Goal: Task Accomplishment & Management: Use online tool/utility

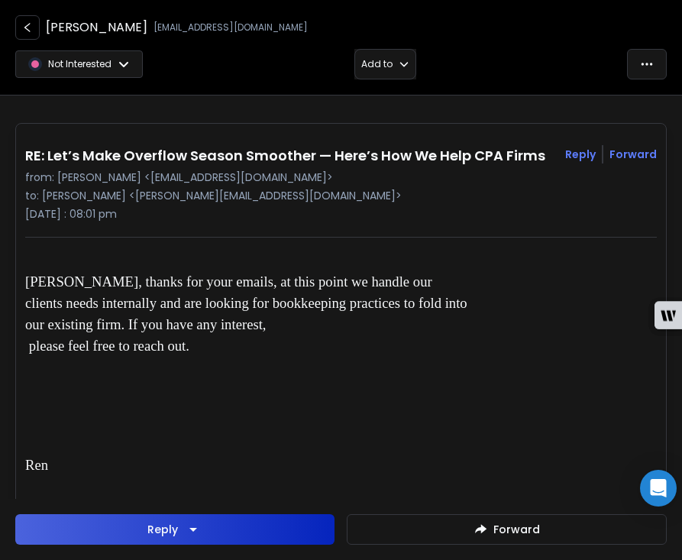
scroll to position [28, 0]
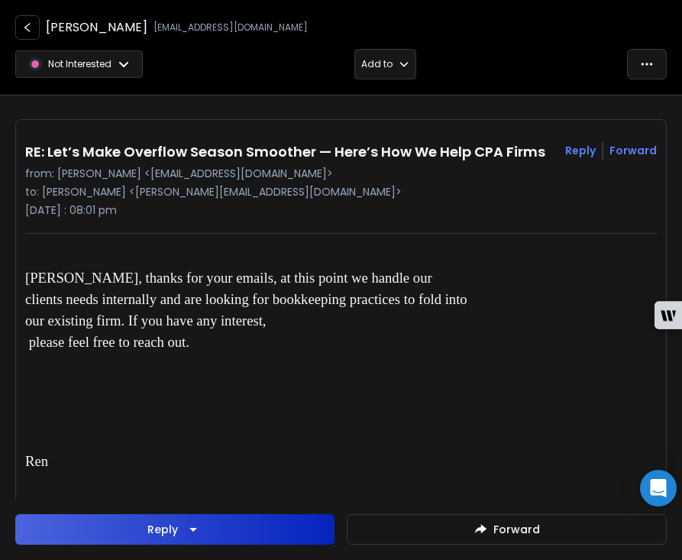
click at [362, 293] on span "Rose, thanks for your emails, at this point we handle our clients needs interna…" at bounding box center [247, 310] width 445 height 80
click at [31, 34] on button at bounding box center [27, 27] width 24 height 24
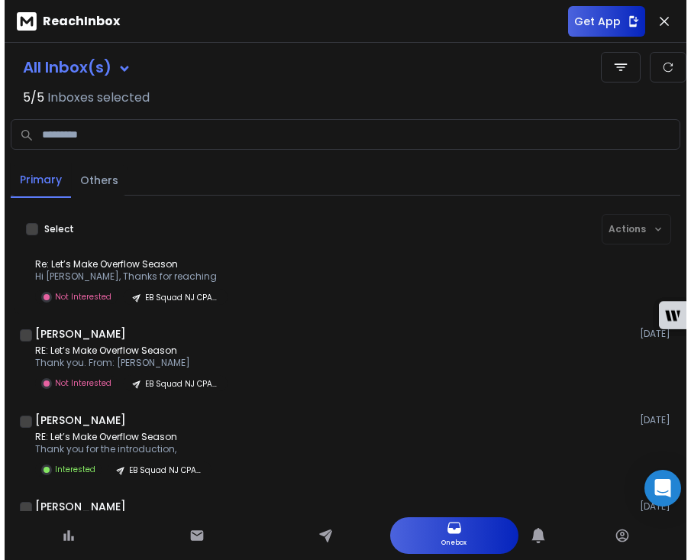
scroll to position [0, 0]
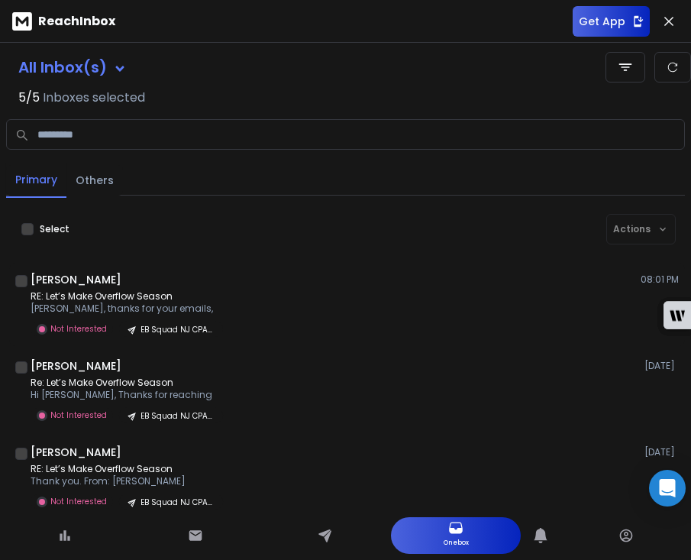
click at [281, 300] on div "RE: Let’s Make Overflow Season Rose, thanks for your emails, Not Interested EB …" at bounding box center [355, 313] width 648 height 47
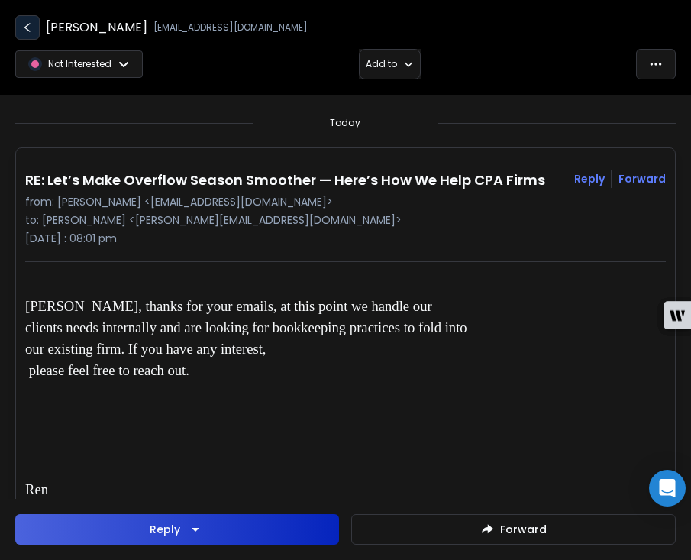
click at [30, 28] on icon at bounding box center [27, 27] width 12 height 12
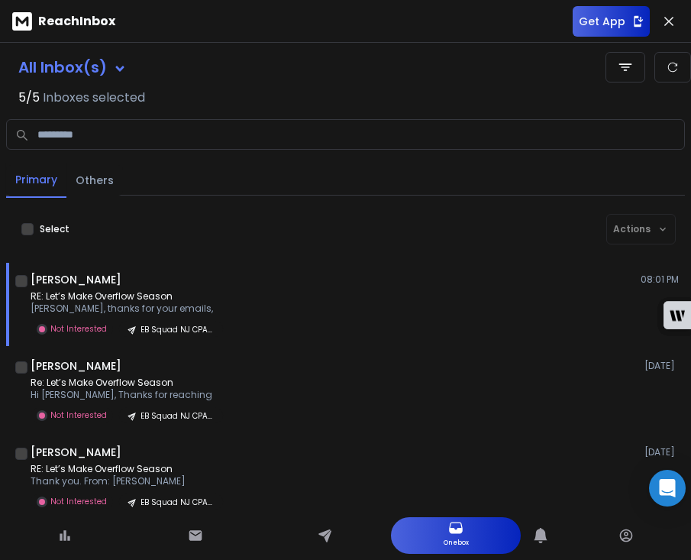
click at [215, 106] on div "5 / 5 Inboxes selected" at bounding box center [345, 98] width 655 height 18
click at [279, 239] on div "Select Actions" at bounding box center [345, 226] width 679 height 37
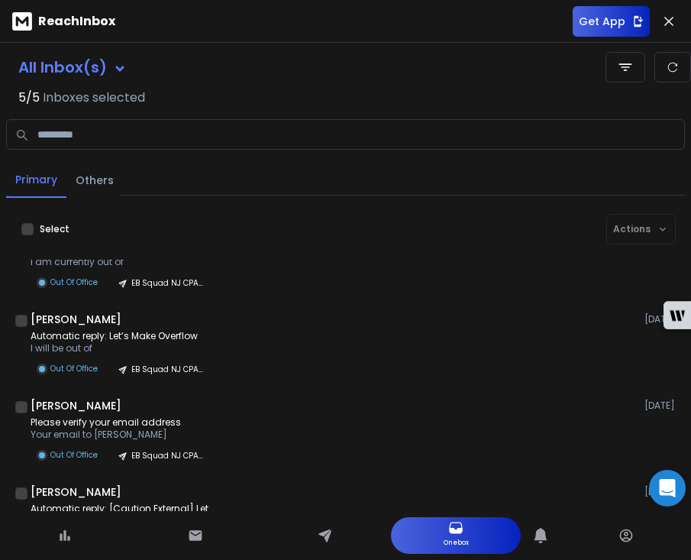
scroll to position [447, 0]
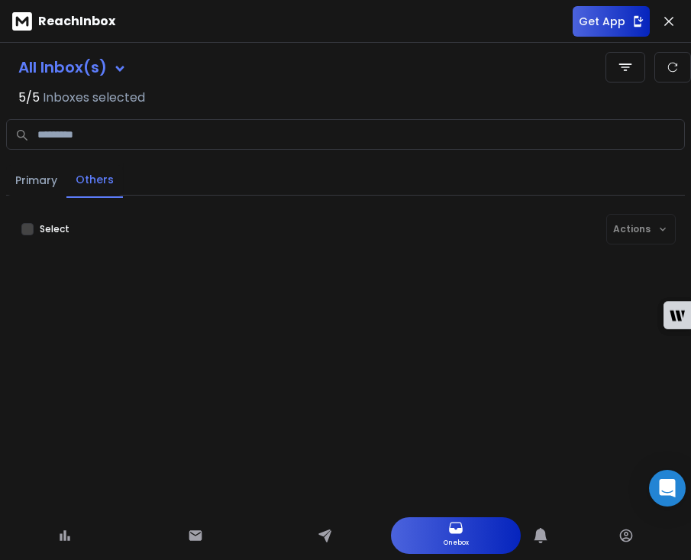
click at [108, 176] on button "Others" at bounding box center [94, 180] width 57 height 35
click at [42, 189] on button "Primary" at bounding box center [36, 180] width 60 height 34
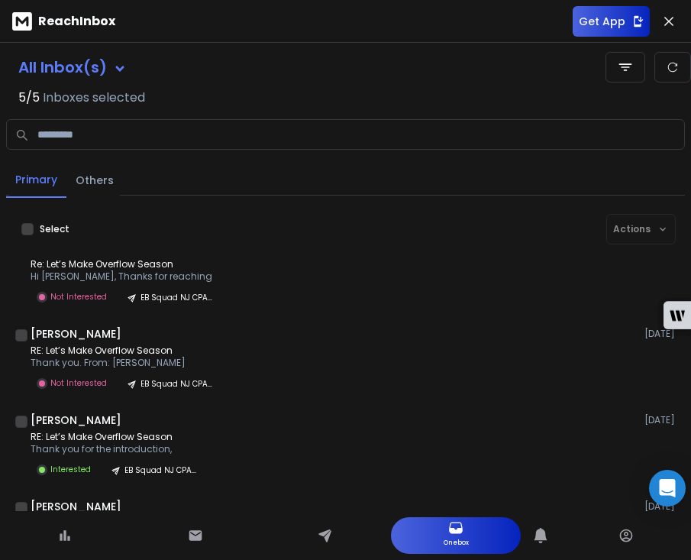
scroll to position [118, 0]
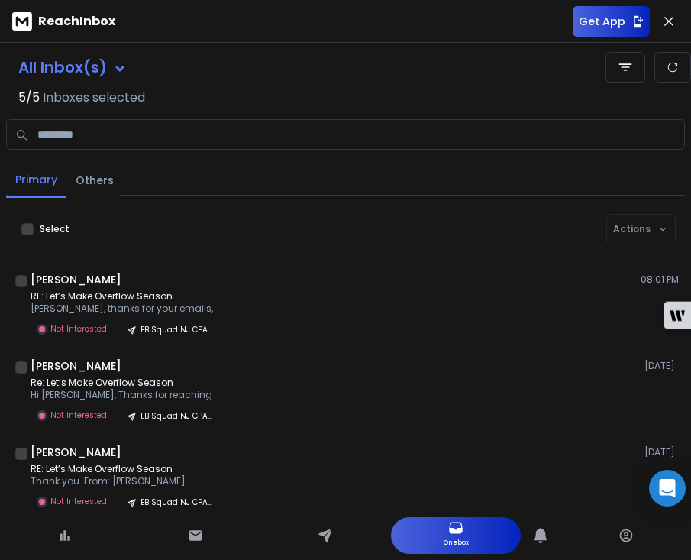
click at [257, 225] on div "Select Actions" at bounding box center [345, 226] width 679 height 37
click at [619, 73] on icon at bounding box center [626, 67] width 14 height 14
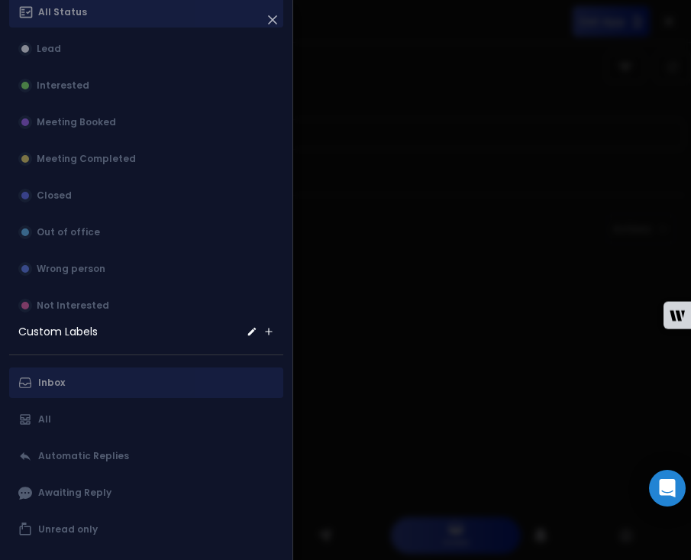
scroll to position [163, 0]
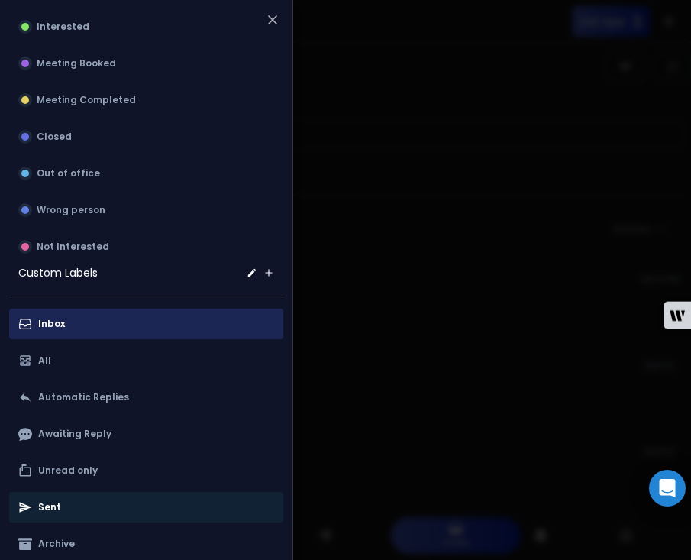
click at [92, 502] on button "Sent" at bounding box center [146, 507] width 274 height 31
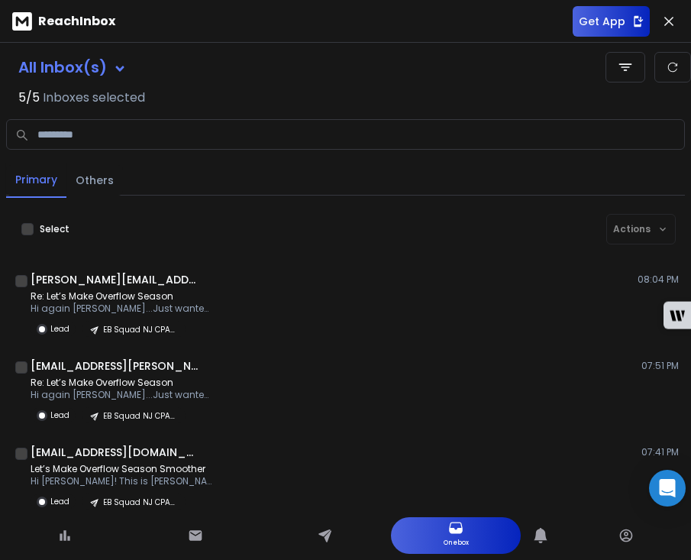
click at [199, 153] on div "All Inbox(s) 5 / 5 Inboxes selected Primary Others Select Actions [PERSON_NAME]…" at bounding box center [345, 323] width 691 height 560
